Goal: Check status: Check status

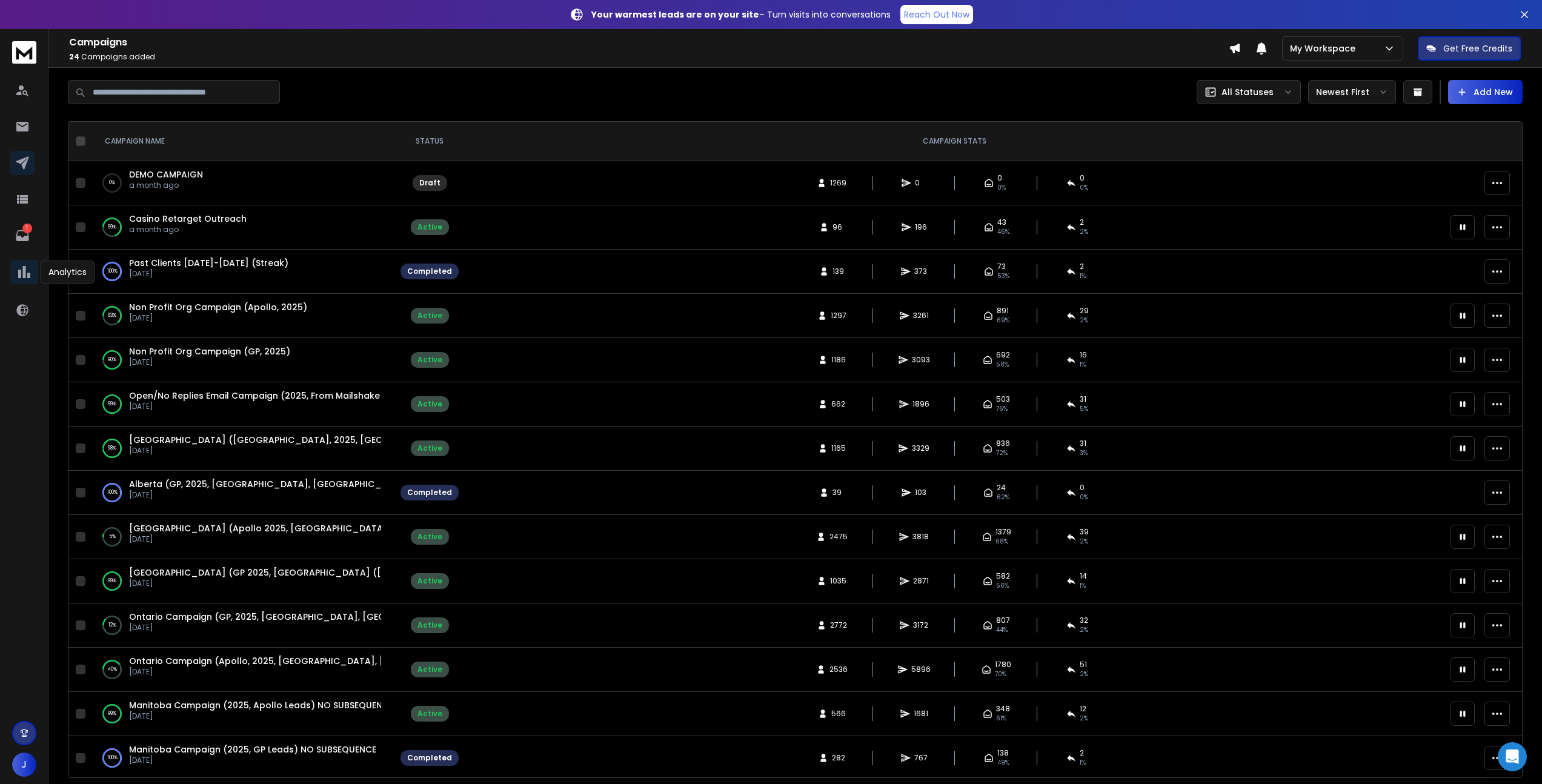
click at [26, 274] on icon at bounding box center [24, 271] width 18 height 18
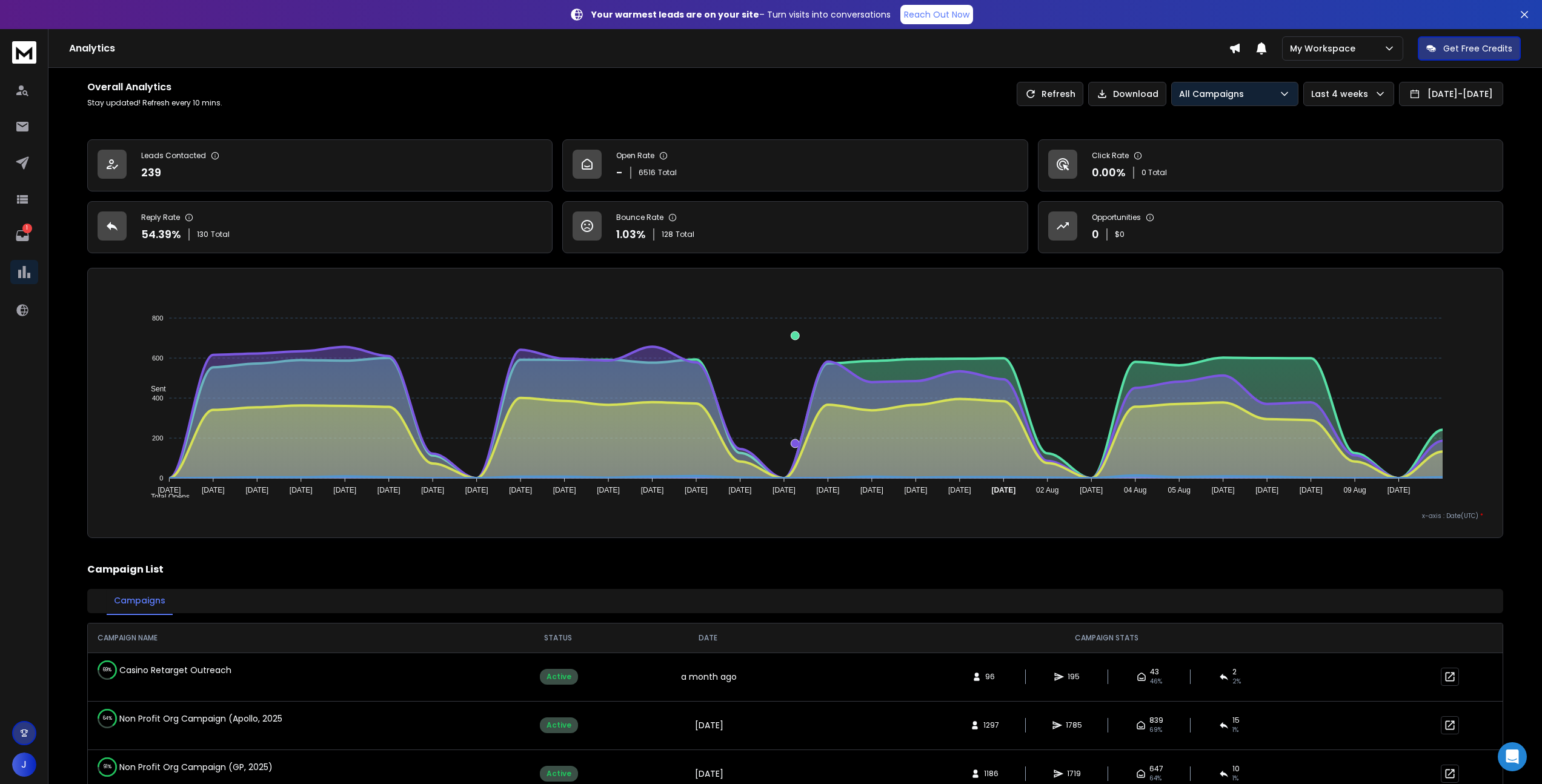
click at [1206, 94] on p "All Campaigns" at bounding box center [1214, 94] width 70 height 12
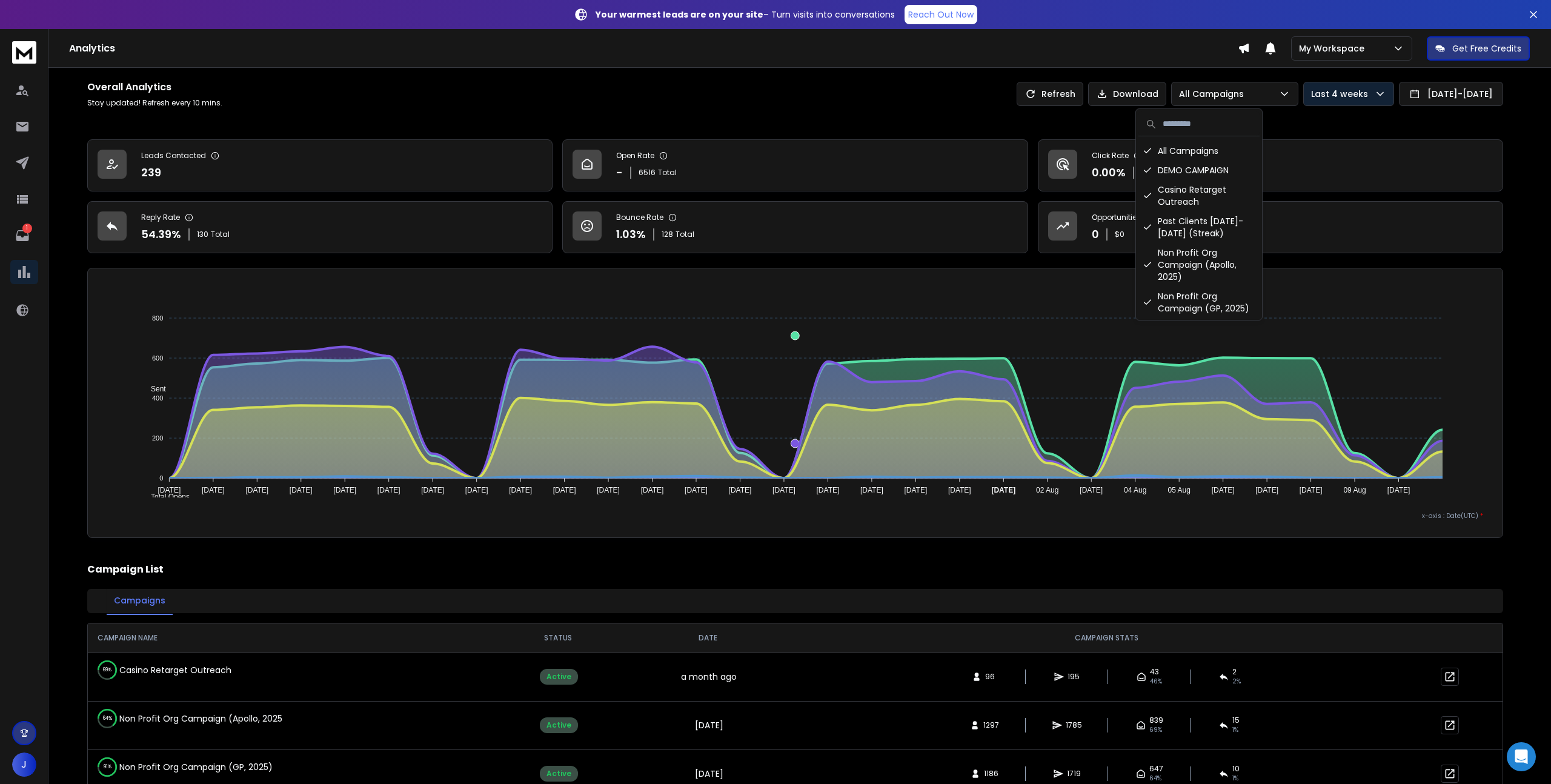
click at [1335, 95] on div "Last 4 weeks" at bounding box center [1348, 94] width 75 height 12
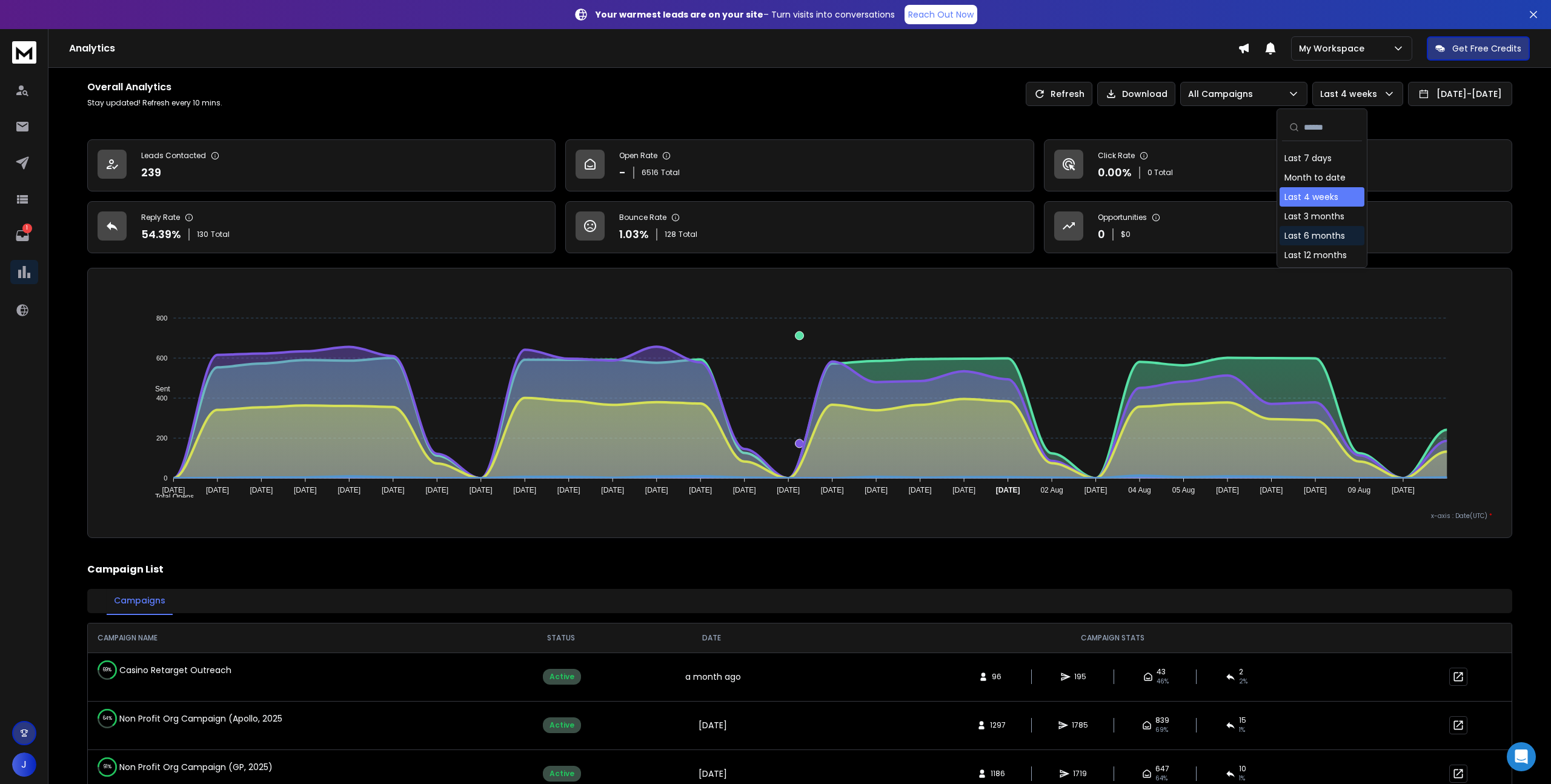
click at [1322, 241] on div "Last 6 months" at bounding box center [1315, 235] width 61 height 12
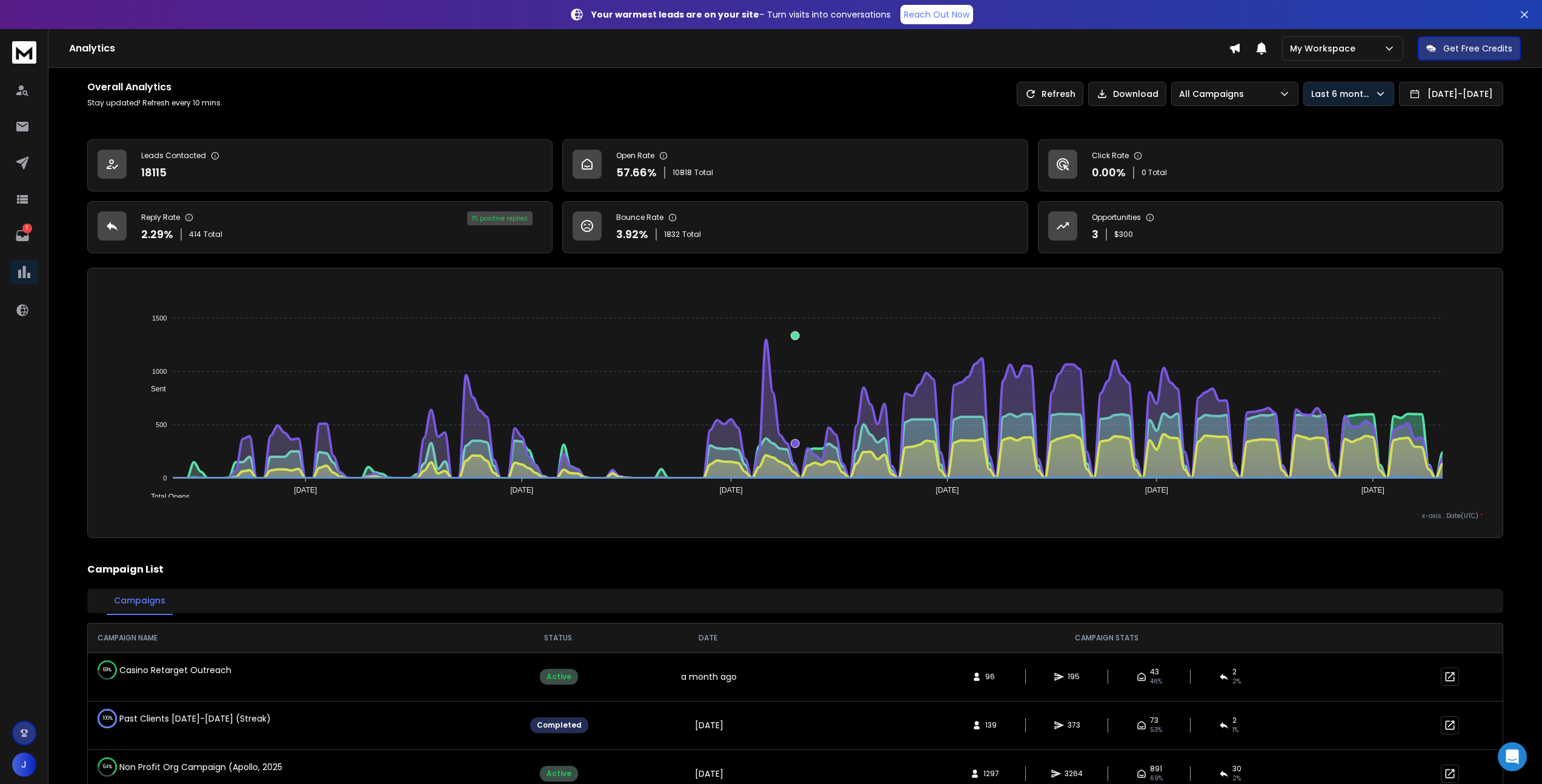
click at [1311, 90] on p "Last 6 months" at bounding box center [1343, 94] width 64 height 12
click at [1291, 257] on div "Last 12 months" at bounding box center [1313, 254] width 62 height 12
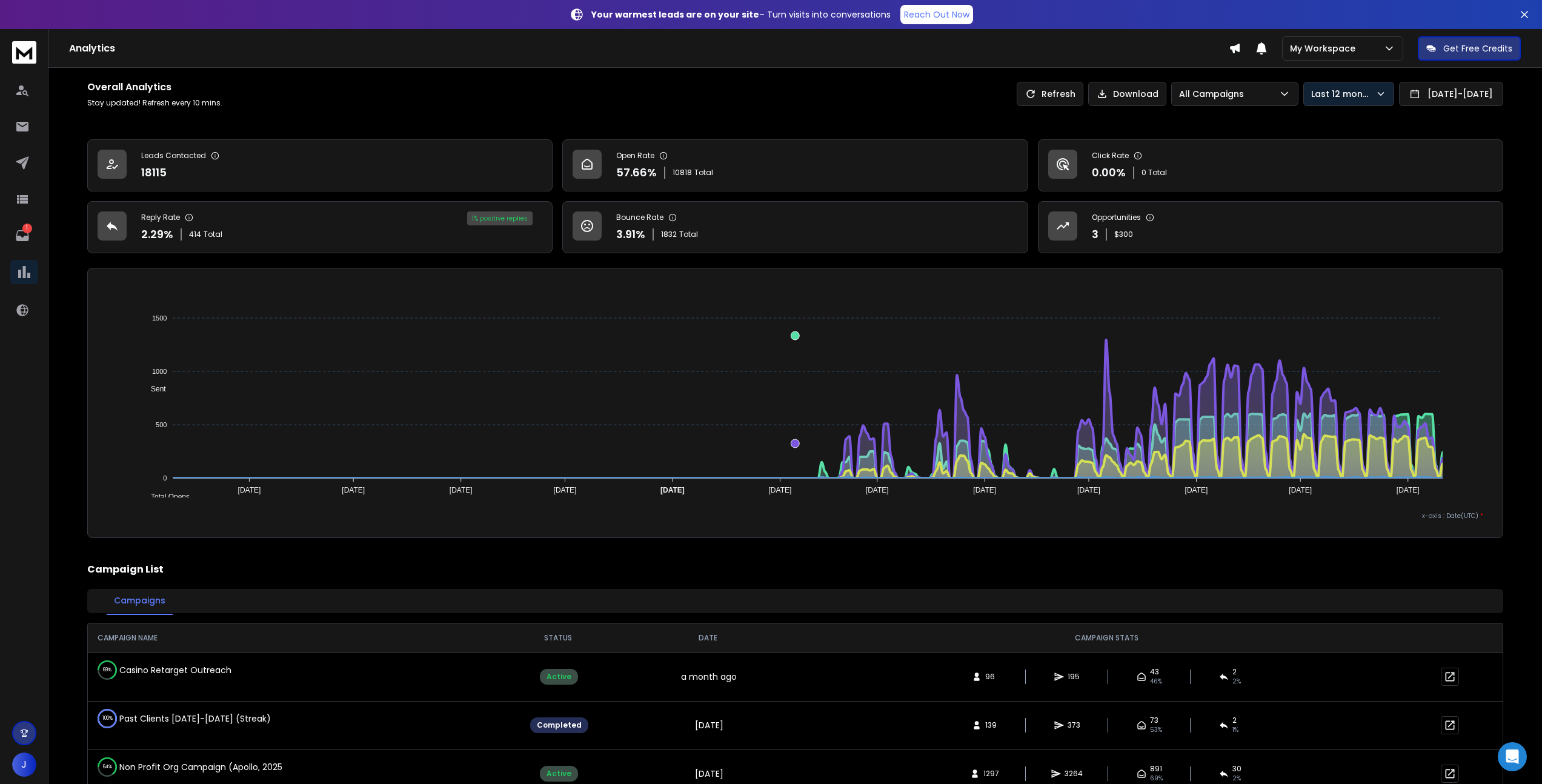
click at [1375, 97] on icon "button" at bounding box center [1380, 94] width 11 height 12
click at [1305, 231] on div "Last 6 months" at bounding box center [1310, 235] width 61 height 12
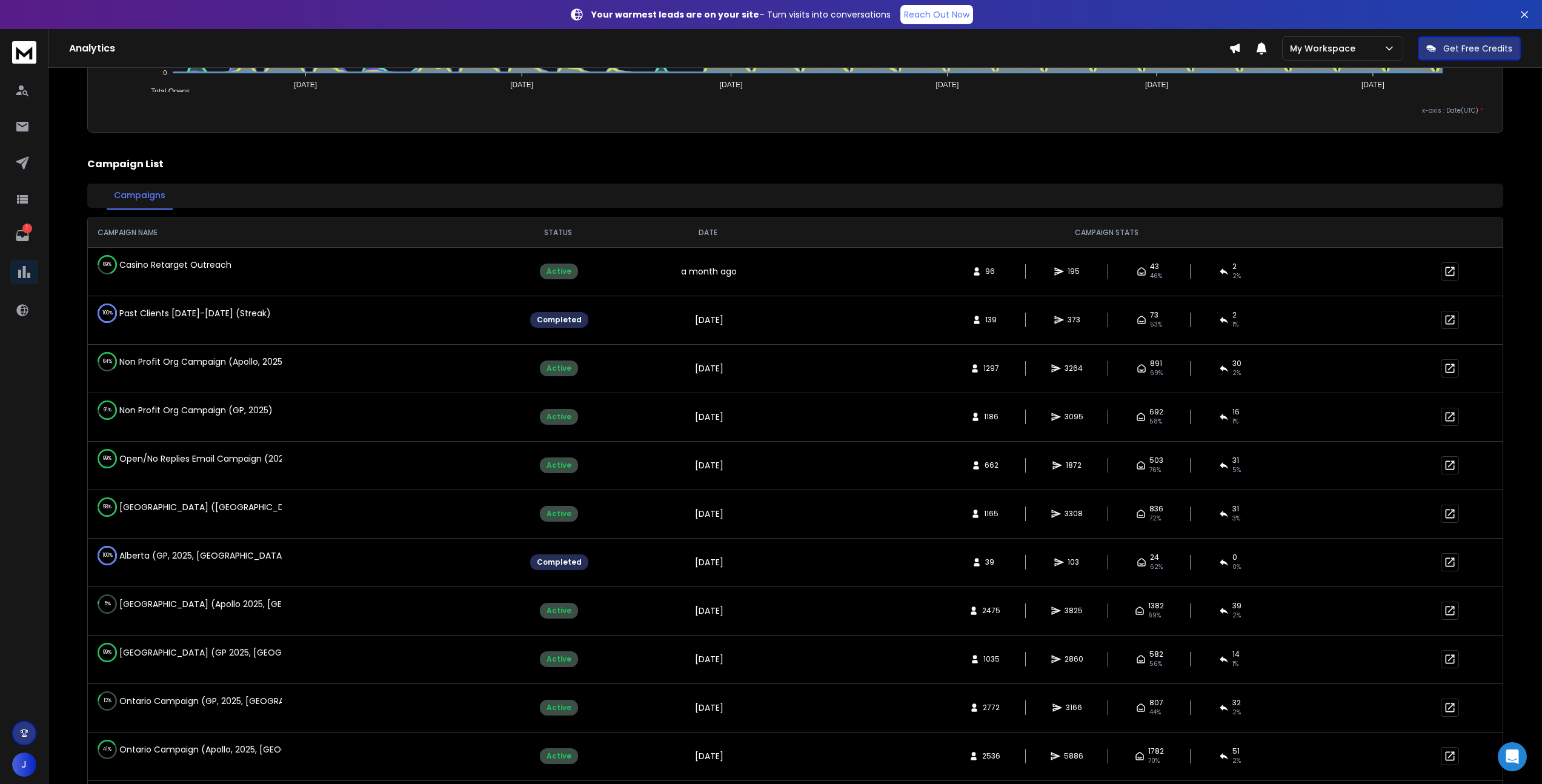
scroll to position [519, 0]
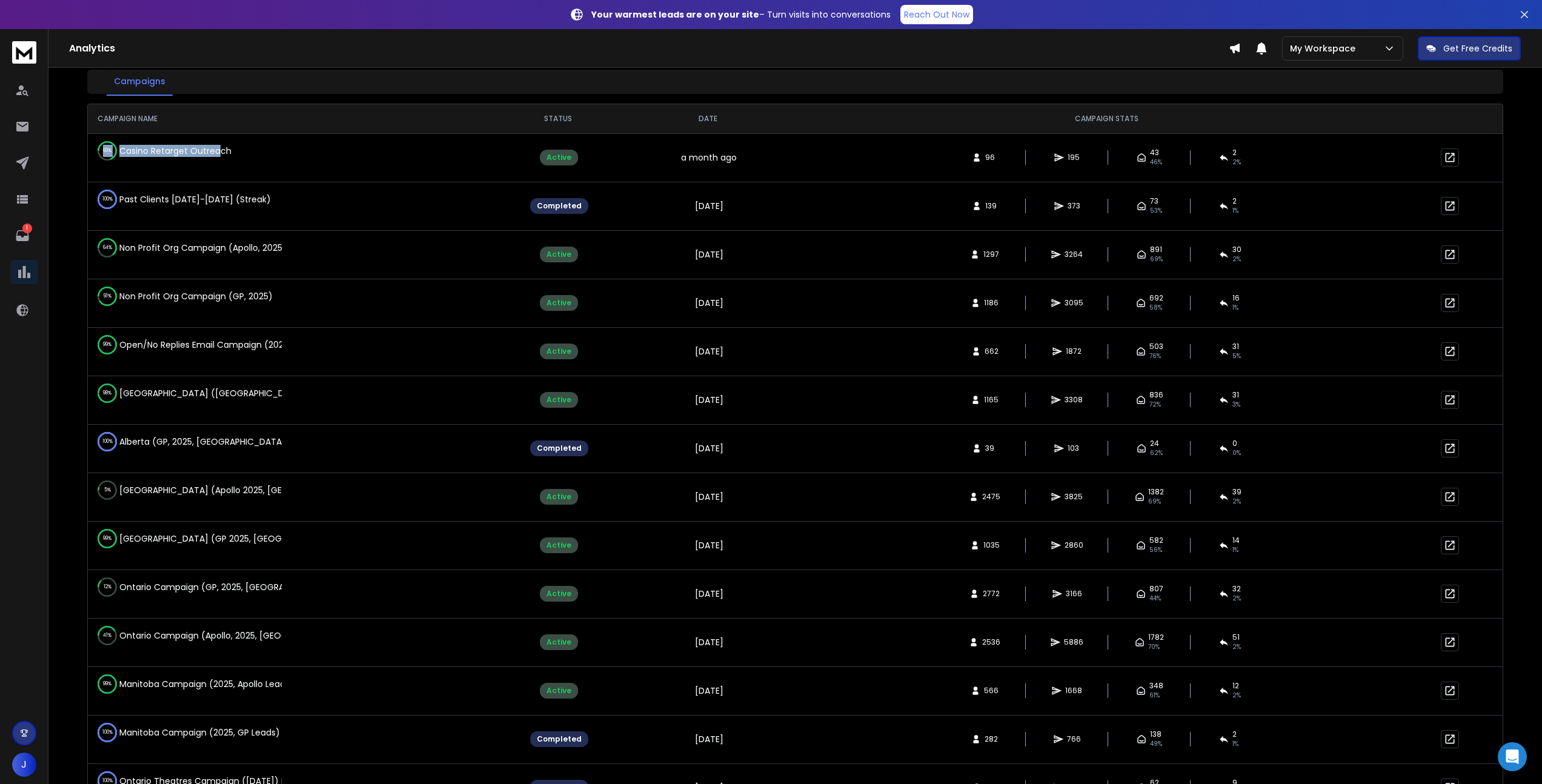
drag, startPoint x: 255, startPoint y: 155, endPoint x: 218, endPoint y: 153, distance: 37.1
click at [218, 153] on td "69 % Casino Retarget Outreach" at bounding box center [185, 151] width 194 height 34
click at [271, 203] on td "100 % Past Clients [DATE]-[DATE] (Streak)" at bounding box center [185, 199] width 194 height 34
drag, startPoint x: 257, startPoint y: 196, endPoint x: 117, endPoint y: 205, distance: 140.3
click at [117, 205] on td "100 % Past Clients [DATE]-[DATE] (Streak)" at bounding box center [185, 199] width 194 height 34
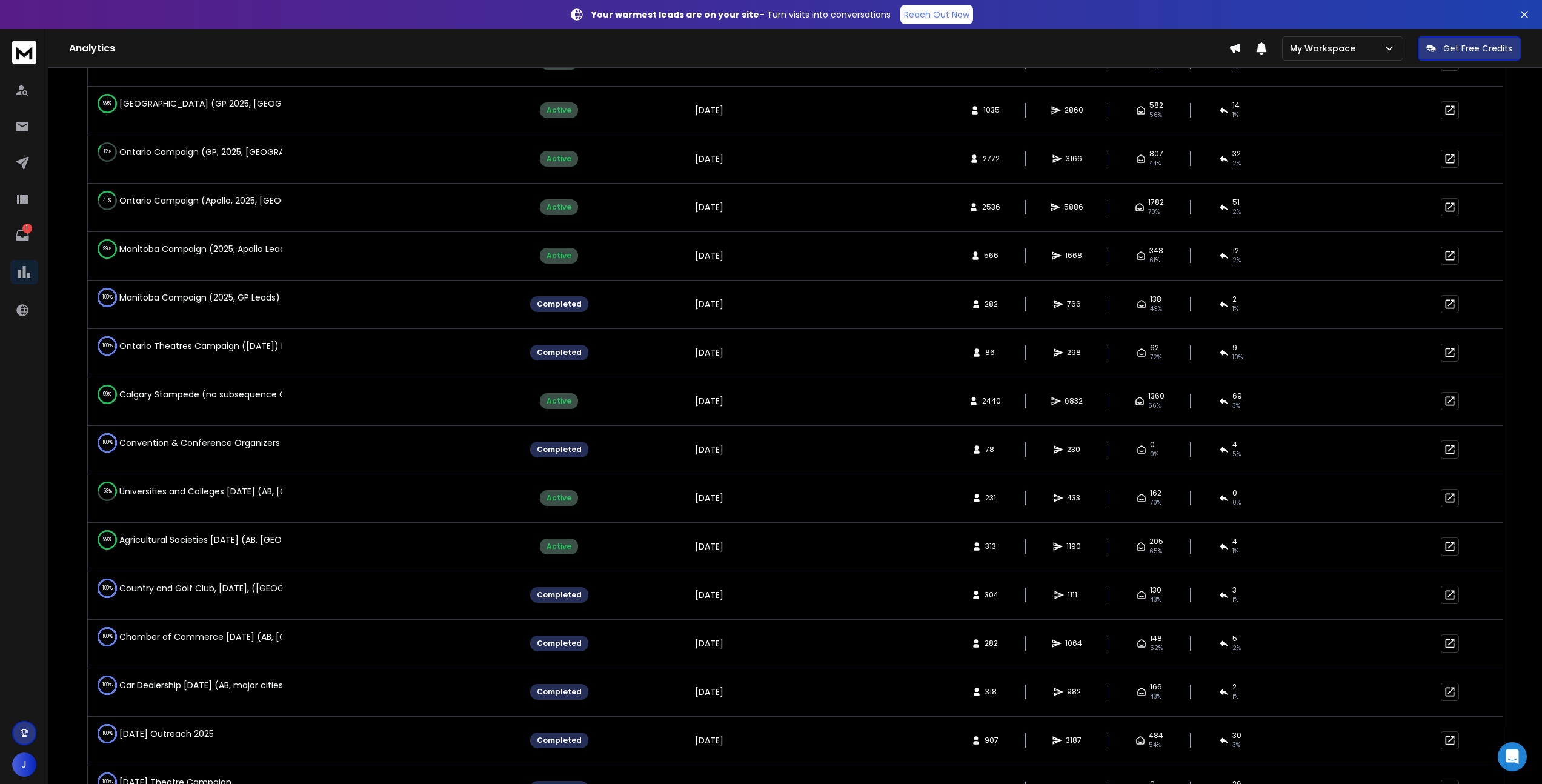
scroll to position [996, 0]
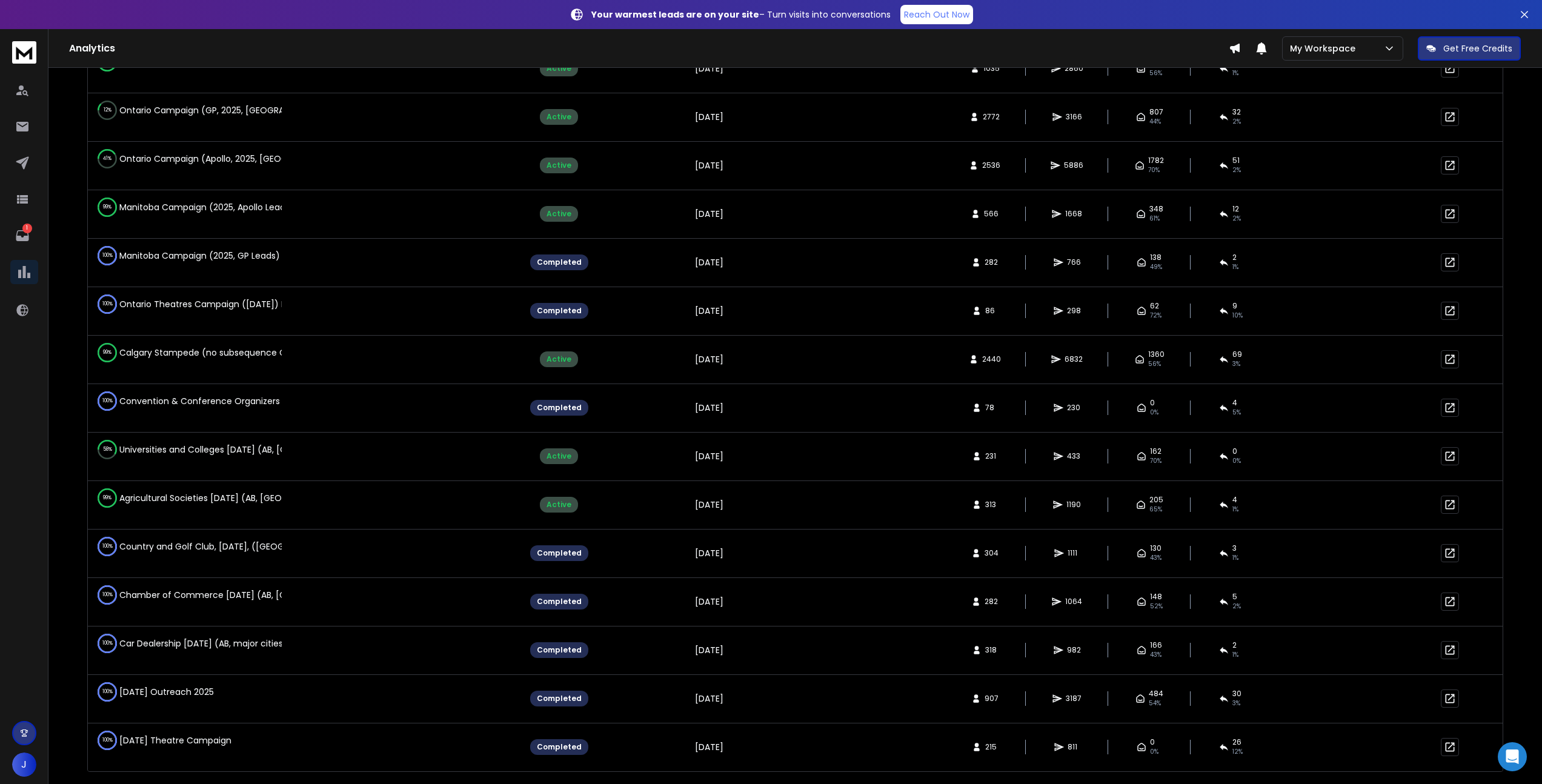
drag, startPoint x: 250, startPoint y: 739, endPoint x: 270, endPoint y: 743, distance: 20.4
click at [264, 745] on td "100 % [DATE] Theatre Campaign" at bounding box center [185, 740] width 194 height 34
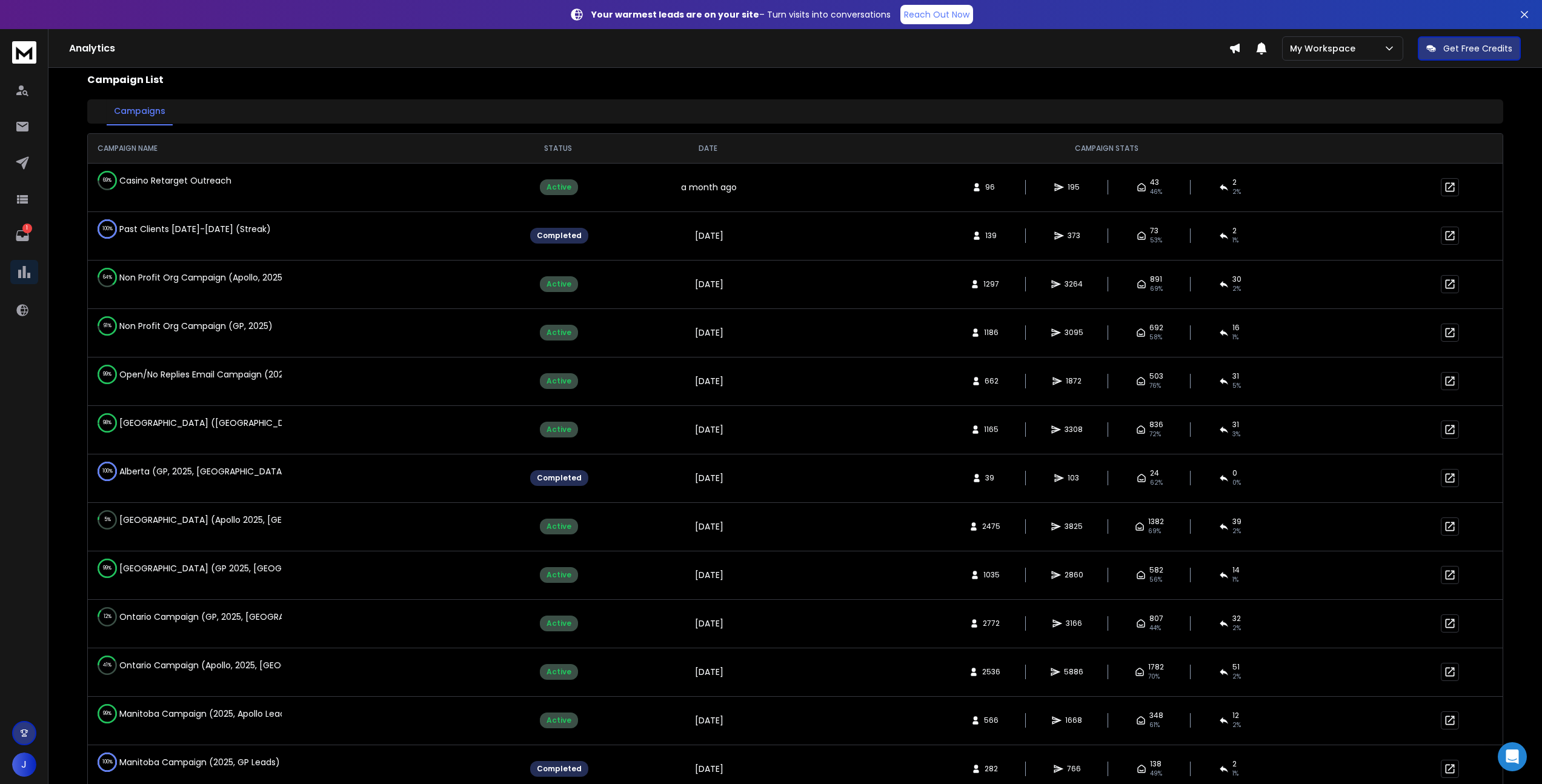
scroll to position [427, 0]
